Goal: Task Accomplishment & Management: Manage account settings

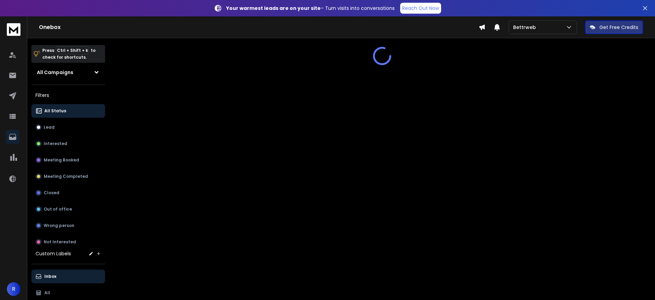
click at [542, 24] on div "Bettrweb" at bounding box center [542, 27] width 59 height 7
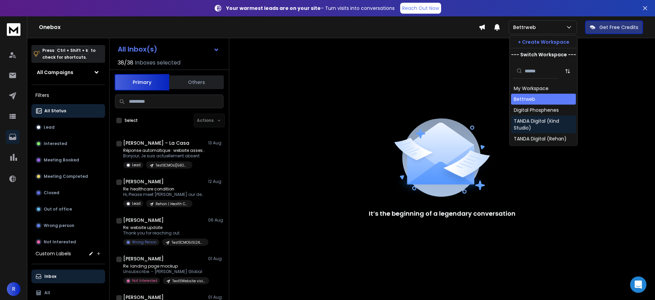
click at [541, 123] on div "TANDA Digital (Kind Studio)" at bounding box center [543, 125] width 59 height 14
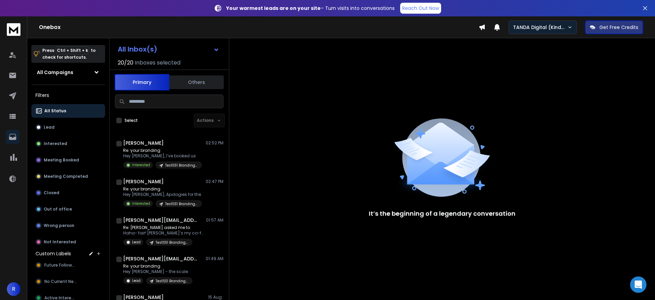
click at [548, 28] on p "TANDA Digital (Kind Studio)" at bounding box center [540, 27] width 54 height 7
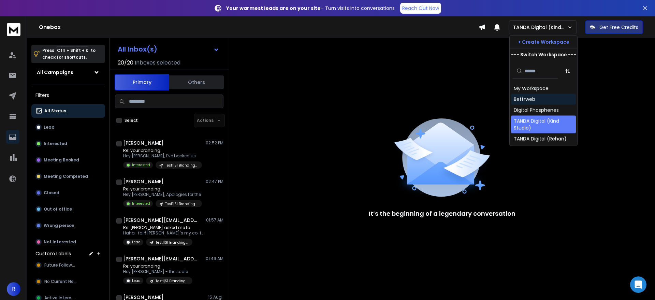
click at [540, 98] on div "Bettrweb" at bounding box center [543, 99] width 65 height 11
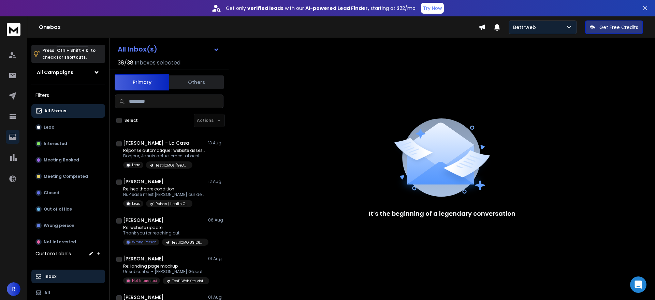
click at [546, 21] on button "Bettrweb" at bounding box center [543, 27] width 68 height 14
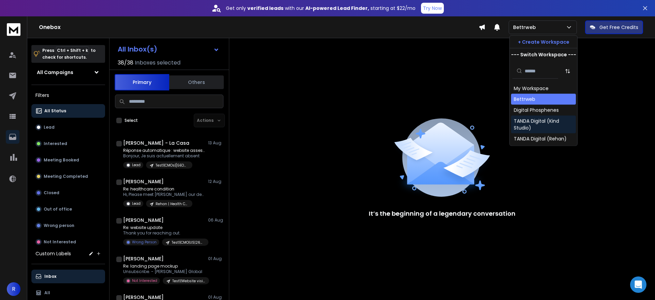
click at [544, 121] on div "TANDA Digital (Kind Studio)" at bounding box center [543, 125] width 59 height 14
